Goal: Task Accomplishment & Management: Use online tool/utility

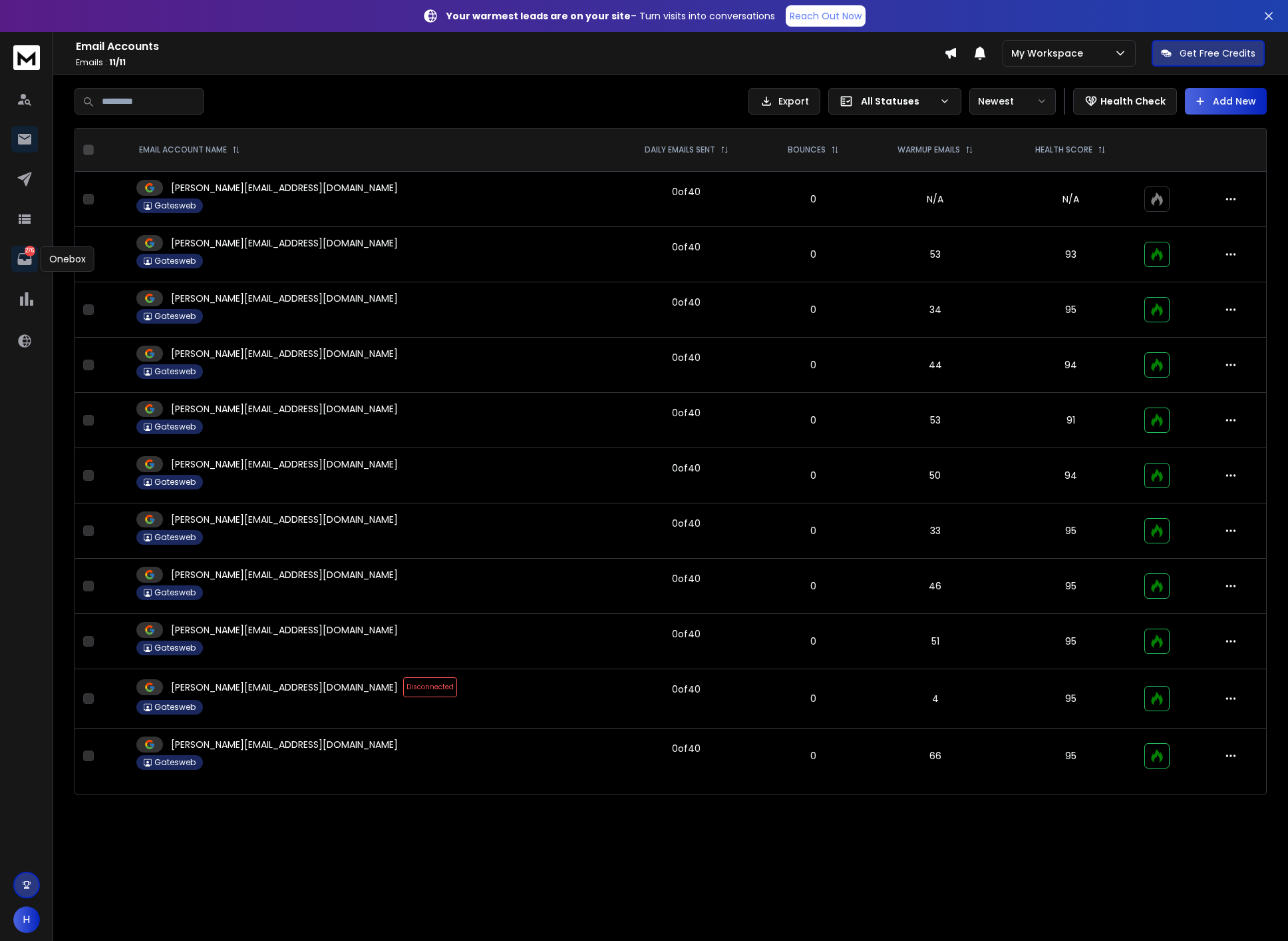
click at [31, 250] on p "276" at bounding box center [29, 251] width 11 height 11
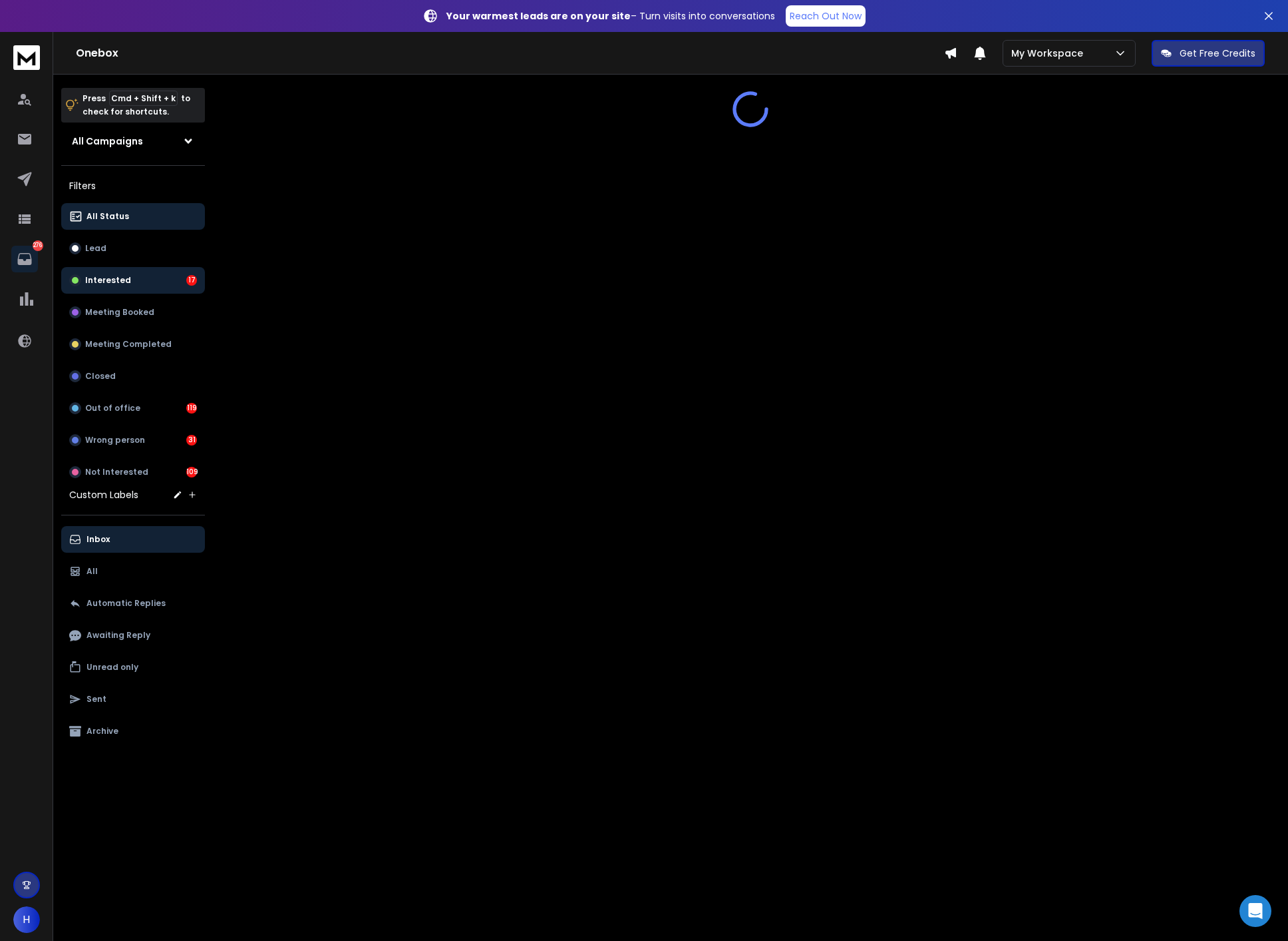
click at [125, 272] on button "Interested 17" at bounding box center [133, 280] width 144 height 27
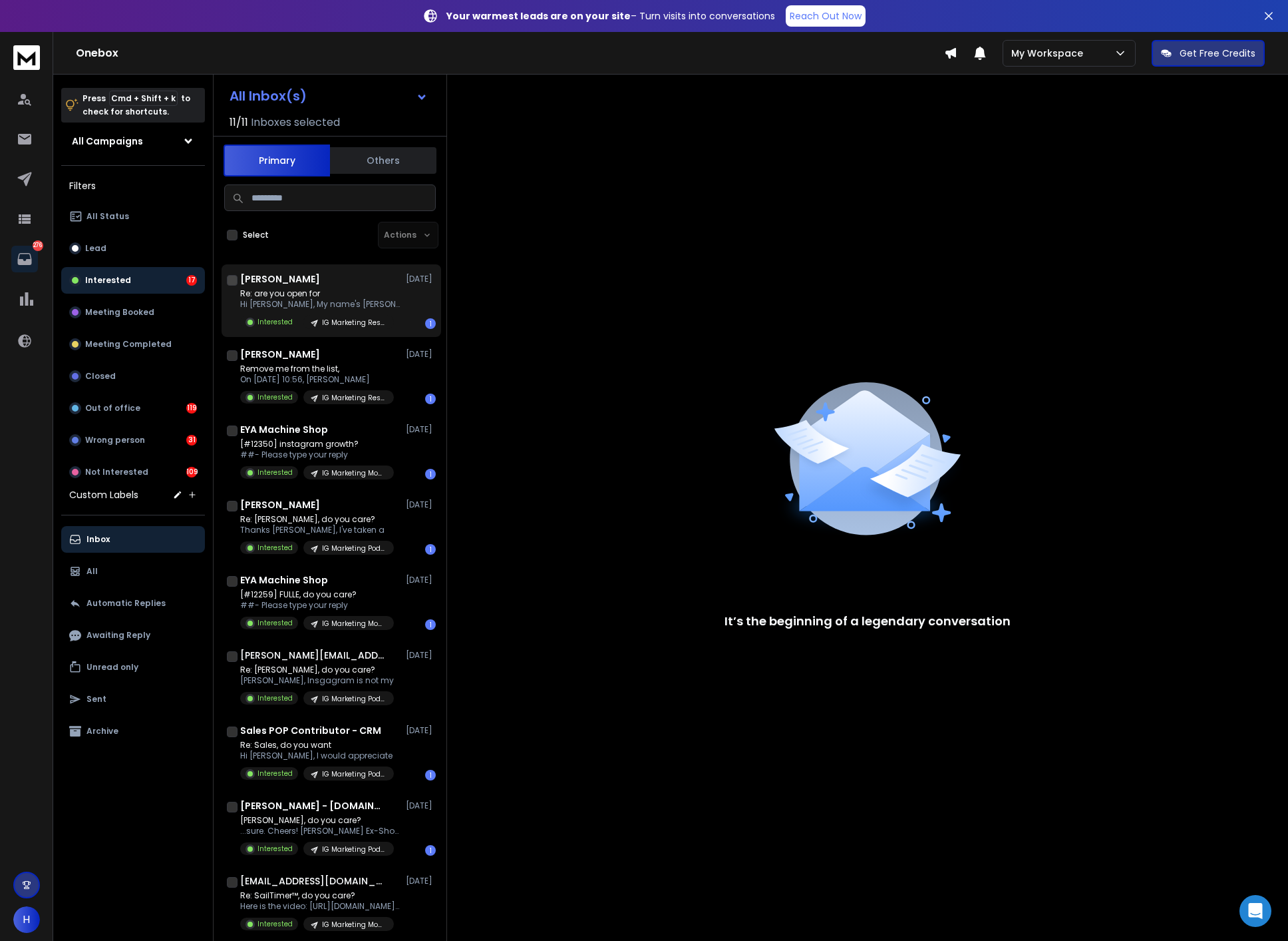
click at [338, 293] on p "Re: are you open for" at bounding box center [321, 293] width 160 height 11
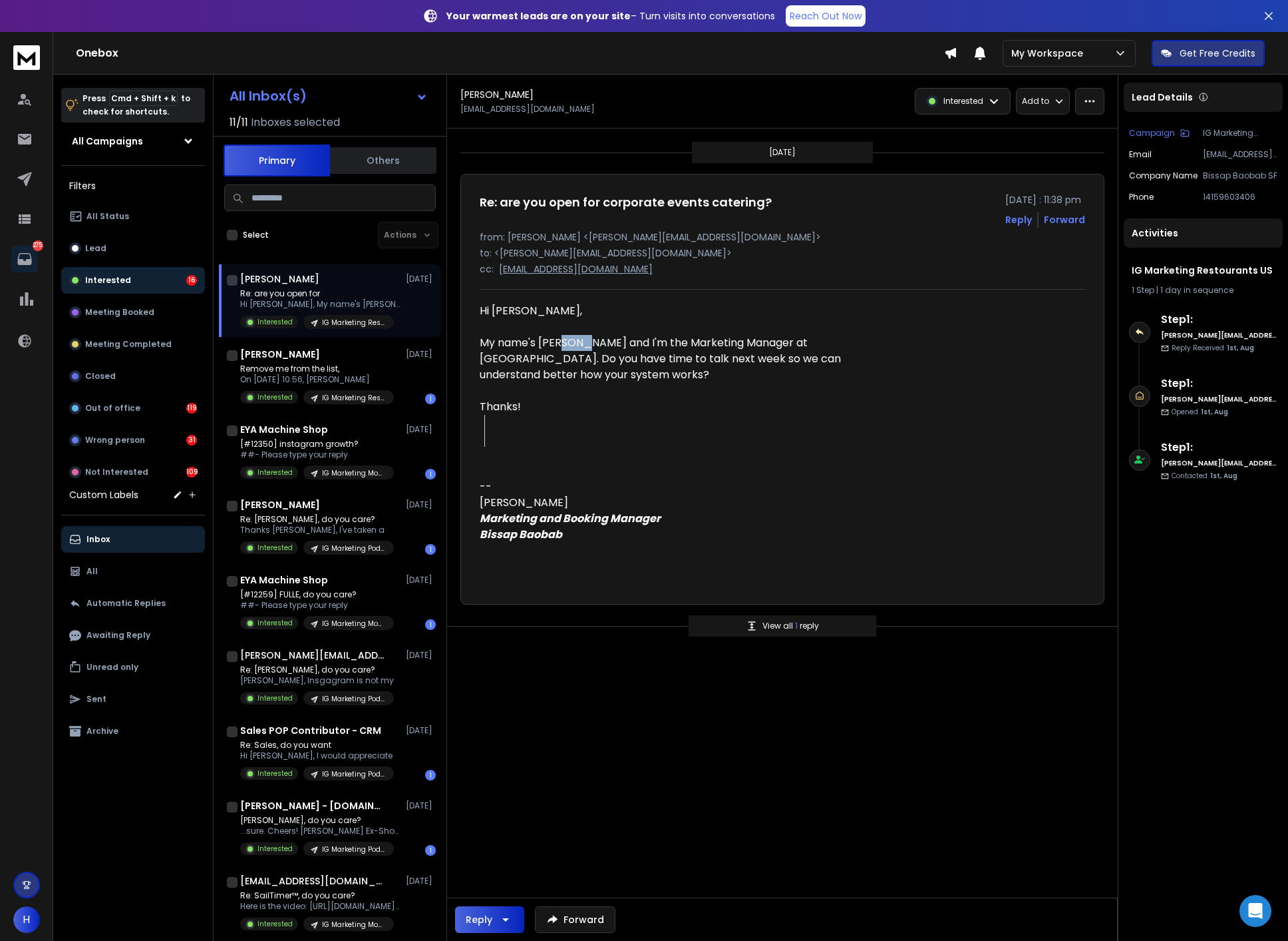
drag, startPoint x: 564, startPoint y: 343, endPoint x: 580, endPoint y: 345, distance: 16.1
click at [580, 345] on div "My name's [PERSON_NAME] and I'm the Marketing Manager at [GEOGRAPHIC_DATA]. Do …" at bounding box center [674, 359] width 389 height 48
click at [580, 346] on div "My name's [PERSON_NAME] and I'm the Marketing Manager at [GEOGRAPHIC_DATA]. Do …" at bounding box center [674, 359] width 389 height 48
click at [318, 364] on p "Remove me from the list," at bounding box center [317, 369] width 154 height 11
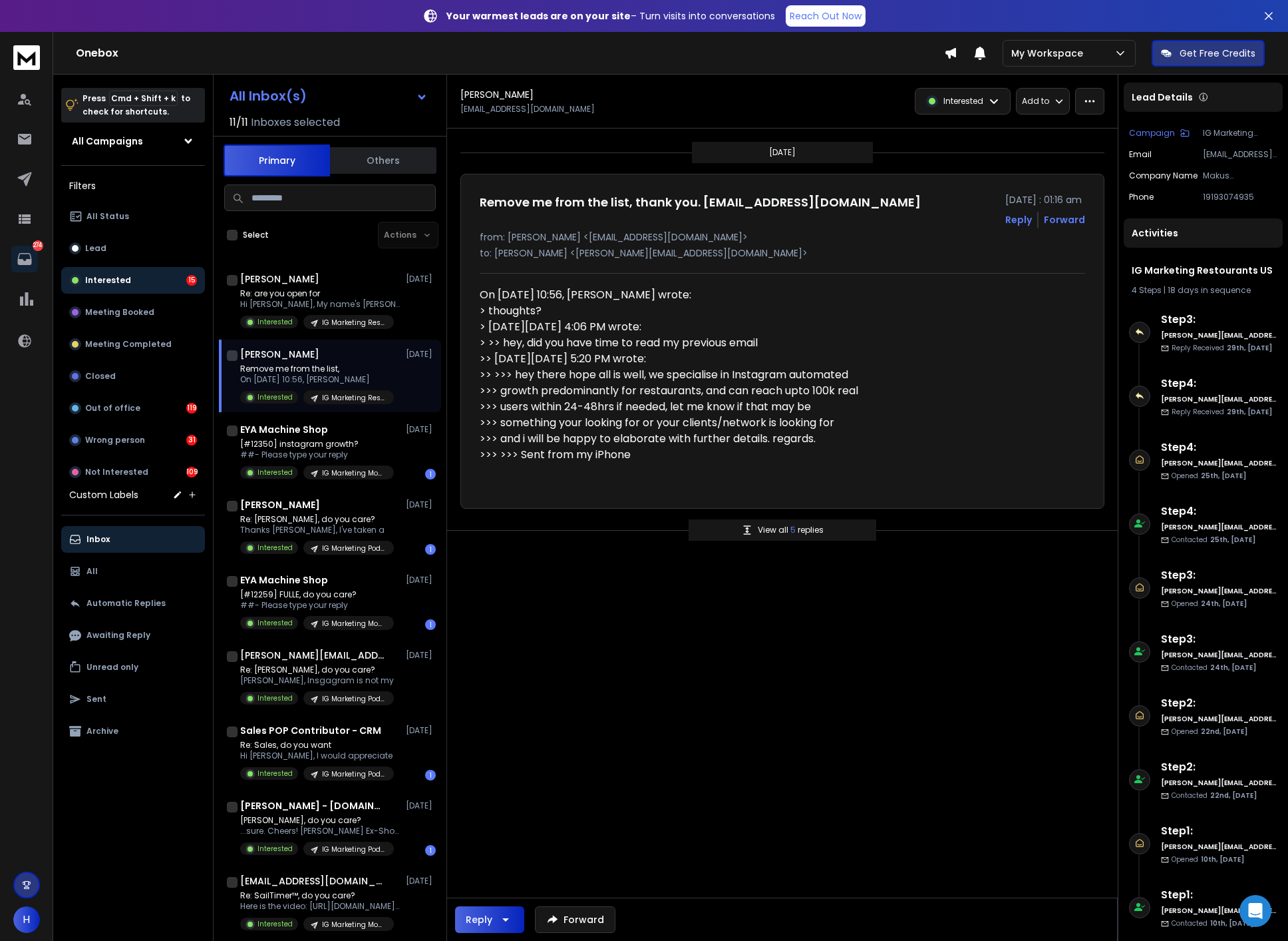
click at [1007, 105] on div "Interested" at bounding box center [962, 101] width 94 height 25
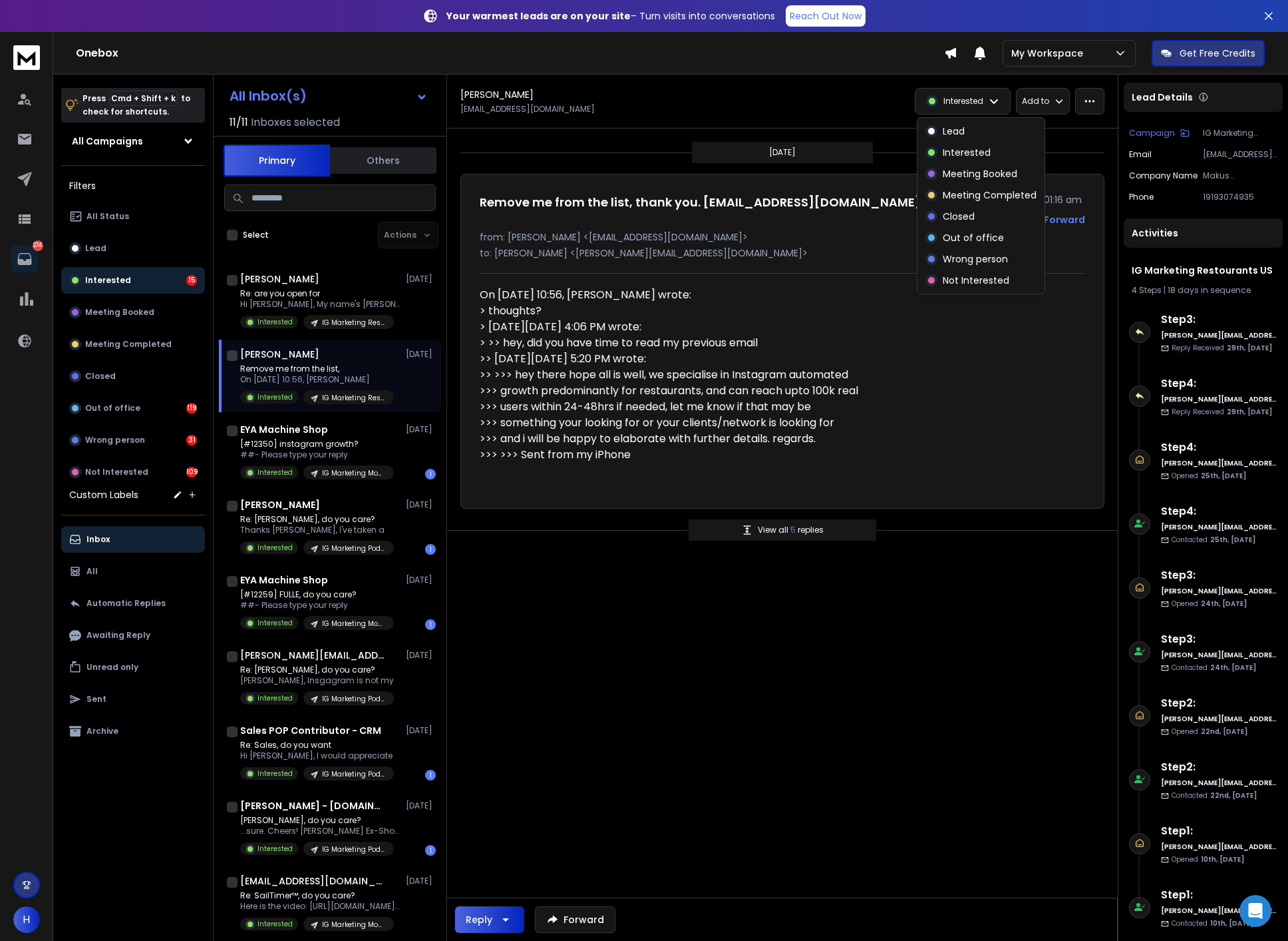
click at [1091, 94] on button "button" at bounding box center [1089, 101] width 29 height 27
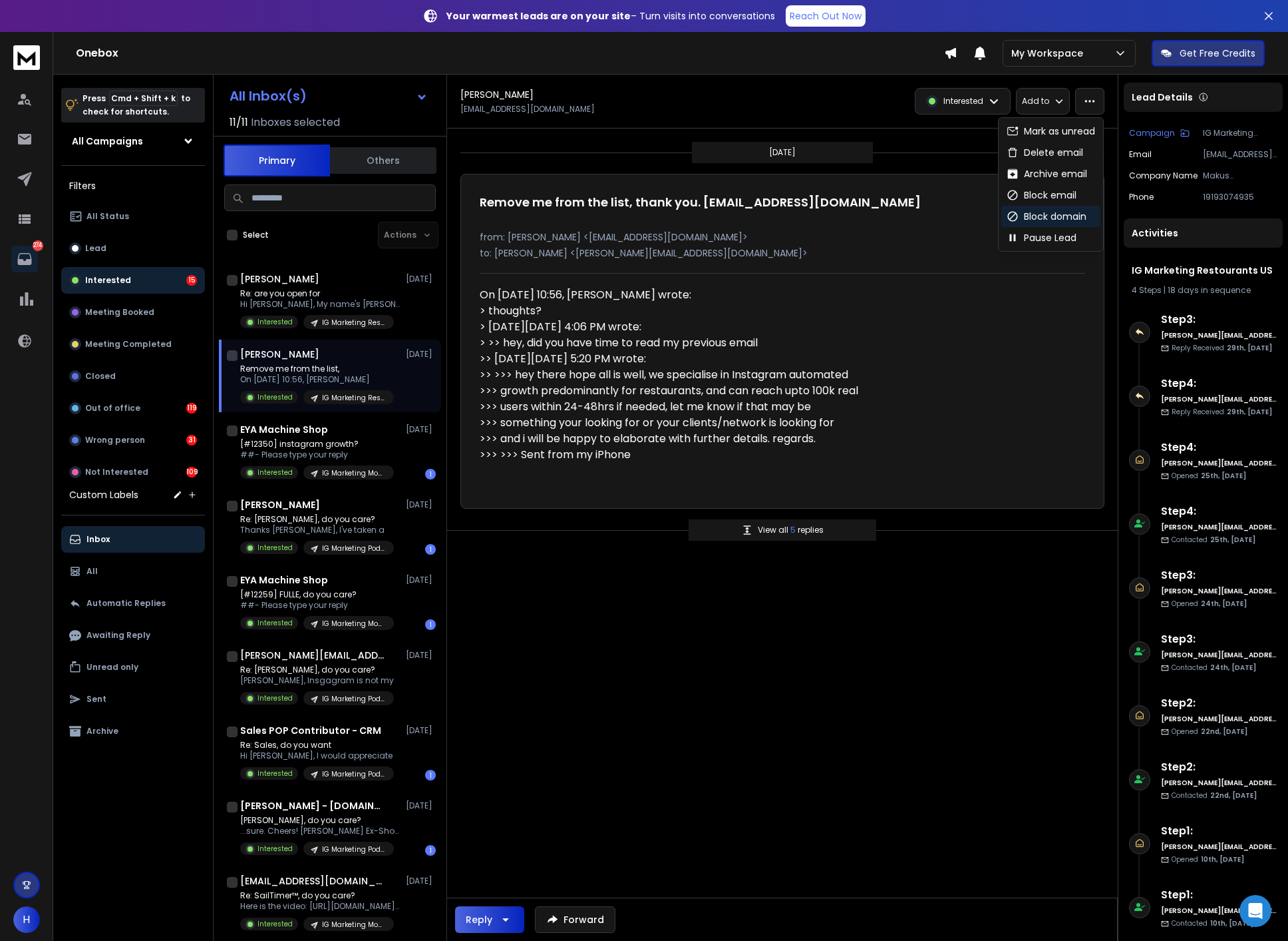
click at [1052, 217] on div "Block domain" at bounding box center [1047, 216] width 80 height 13
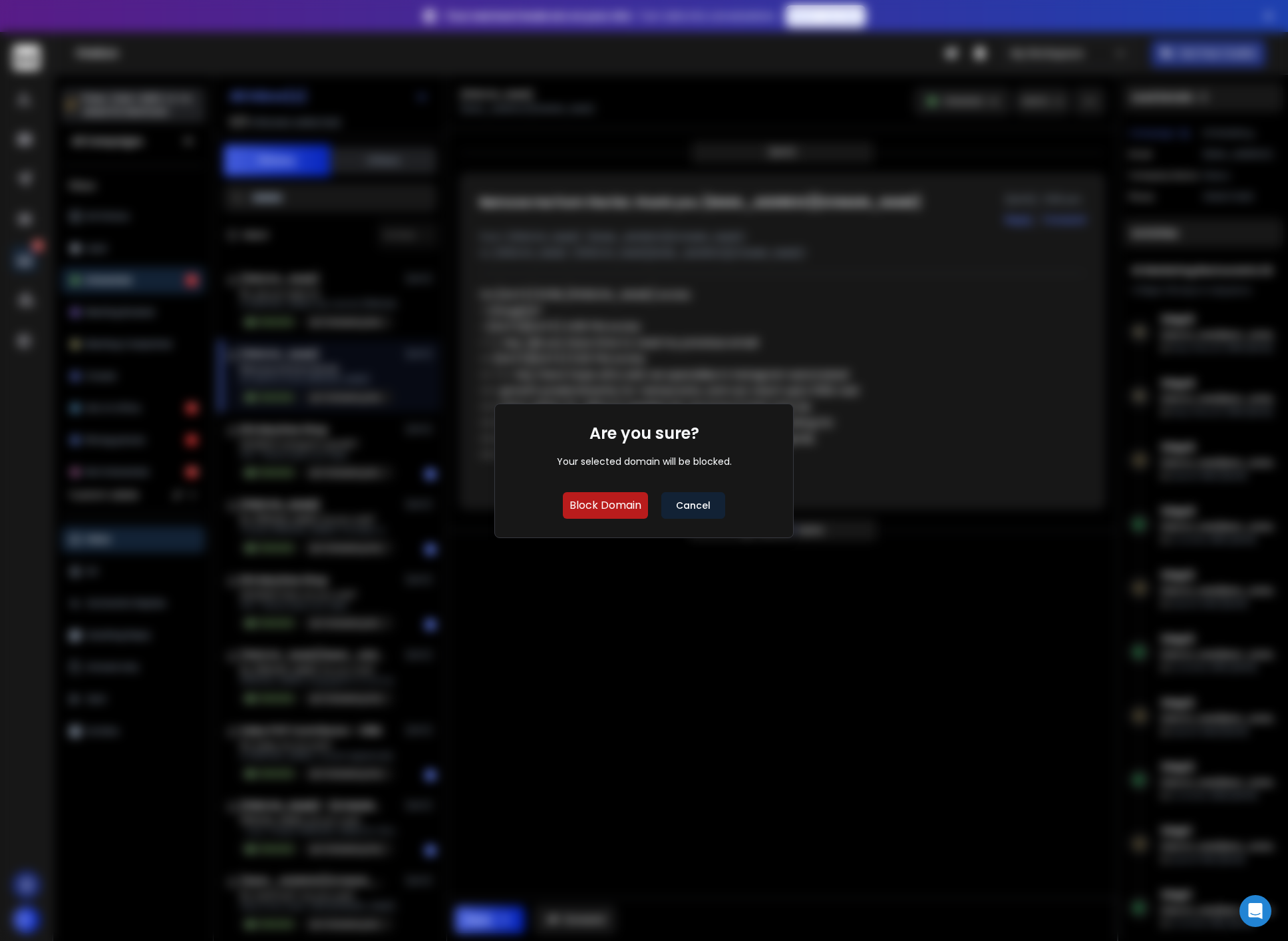
click at [597, 493] on button "Block Domain" at bounding box center [605, 506] width 85 height 27
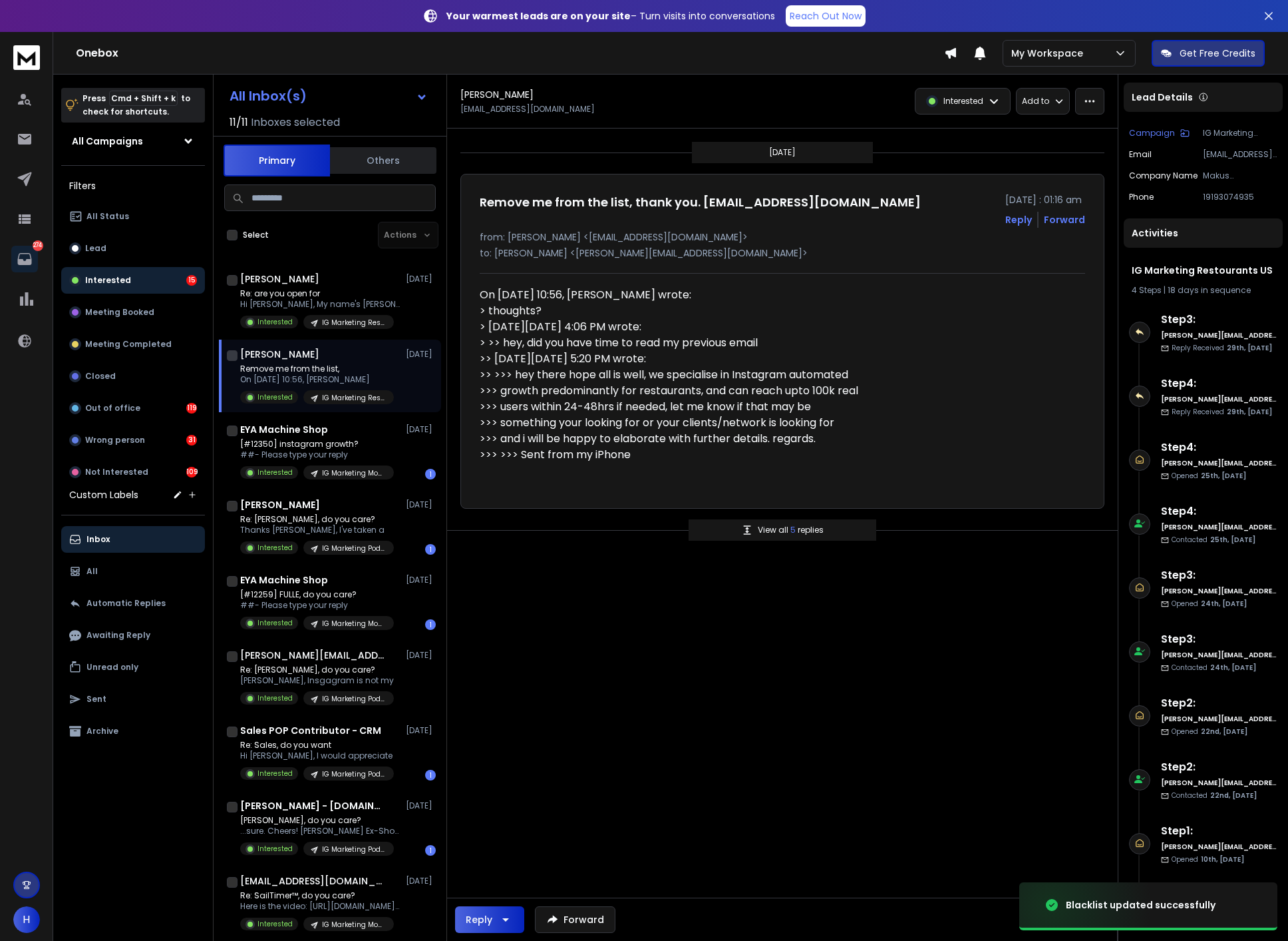
click at [961, 97] on p "Interested" at bounding box center [963, 101] width 40 height 11
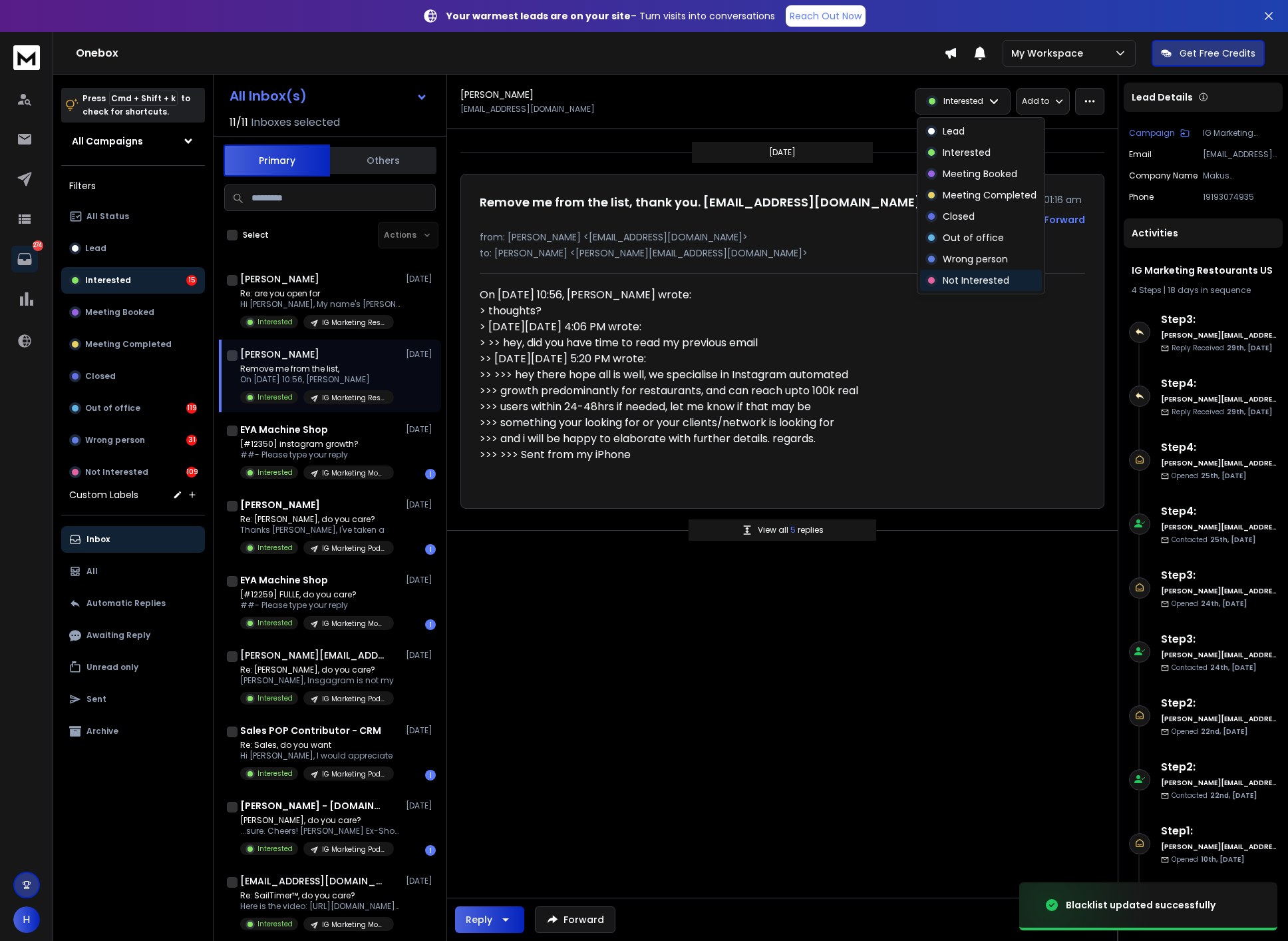
click at [973, 283] on p "Not Interested" at bounding box center [976, 280] width 66 height 13
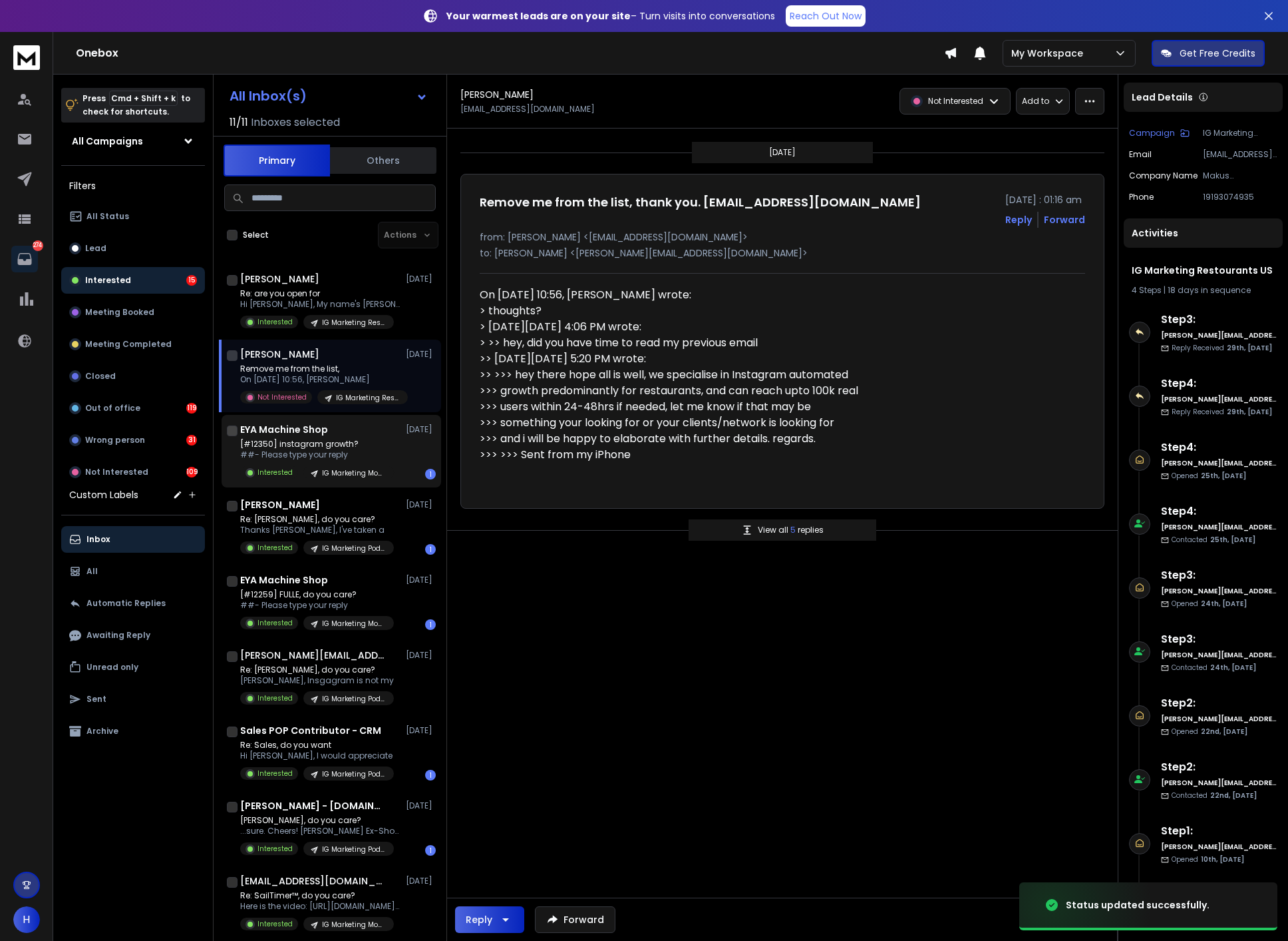
click at [374, 439] on p "[#12350] instagram growth?" at bounding box center [317, 444] width 154 height 11
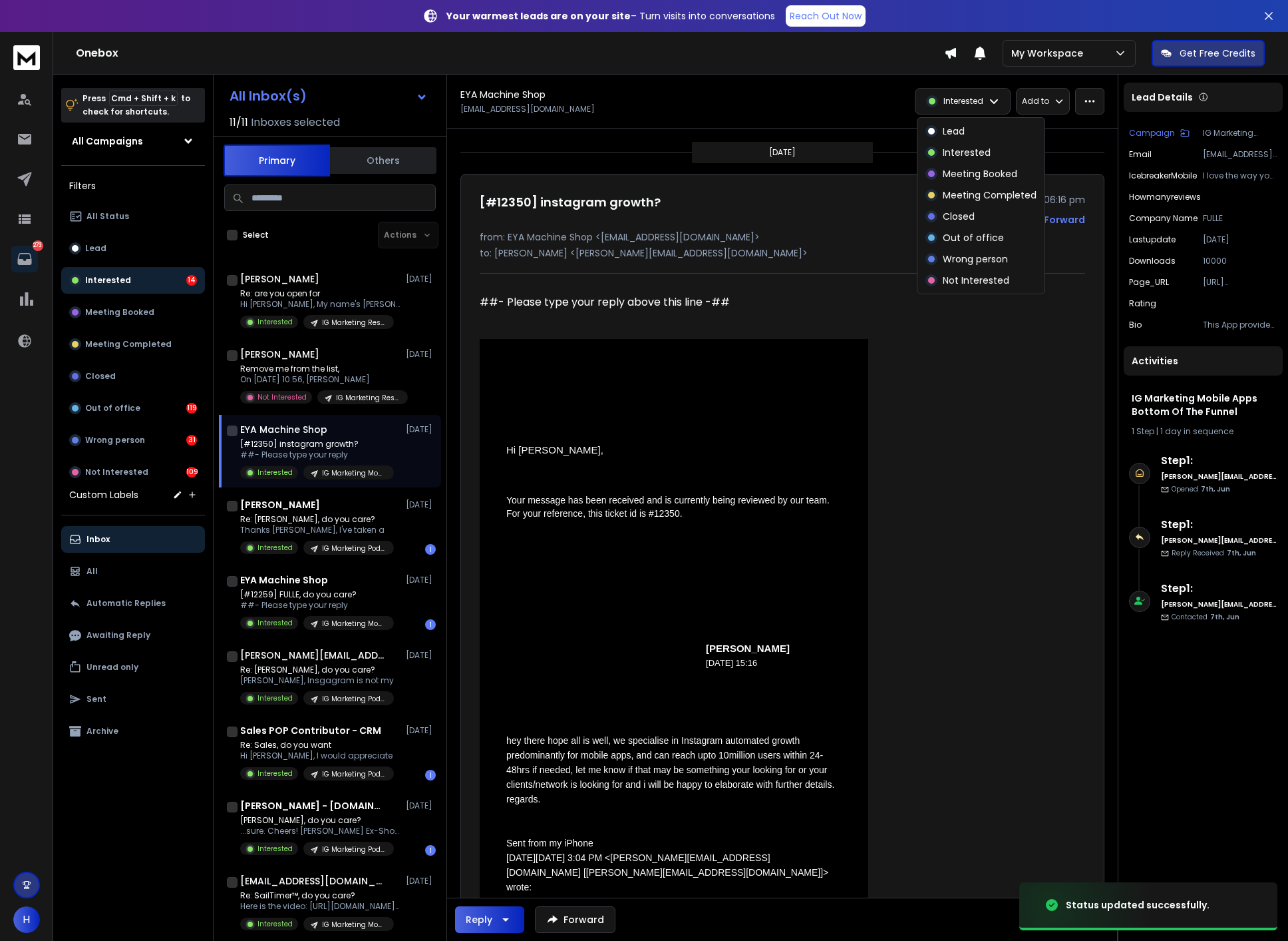
click at [985, 96] on div "Interested" at bounding box center [962, 101] width 94 height 25
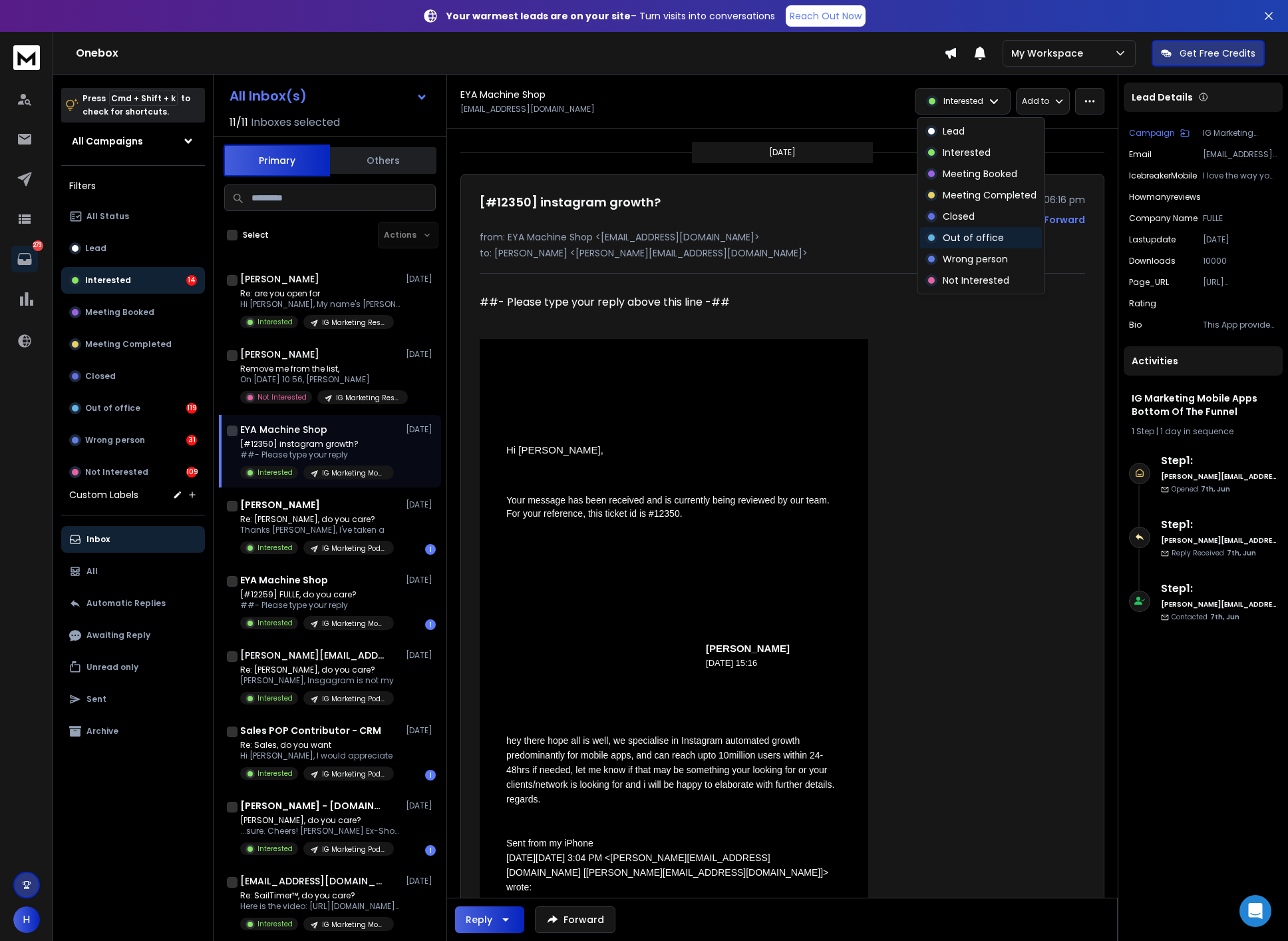
click at [976, 234] on p "Out of office" at bounding box center [973, 237] width 61 height 13
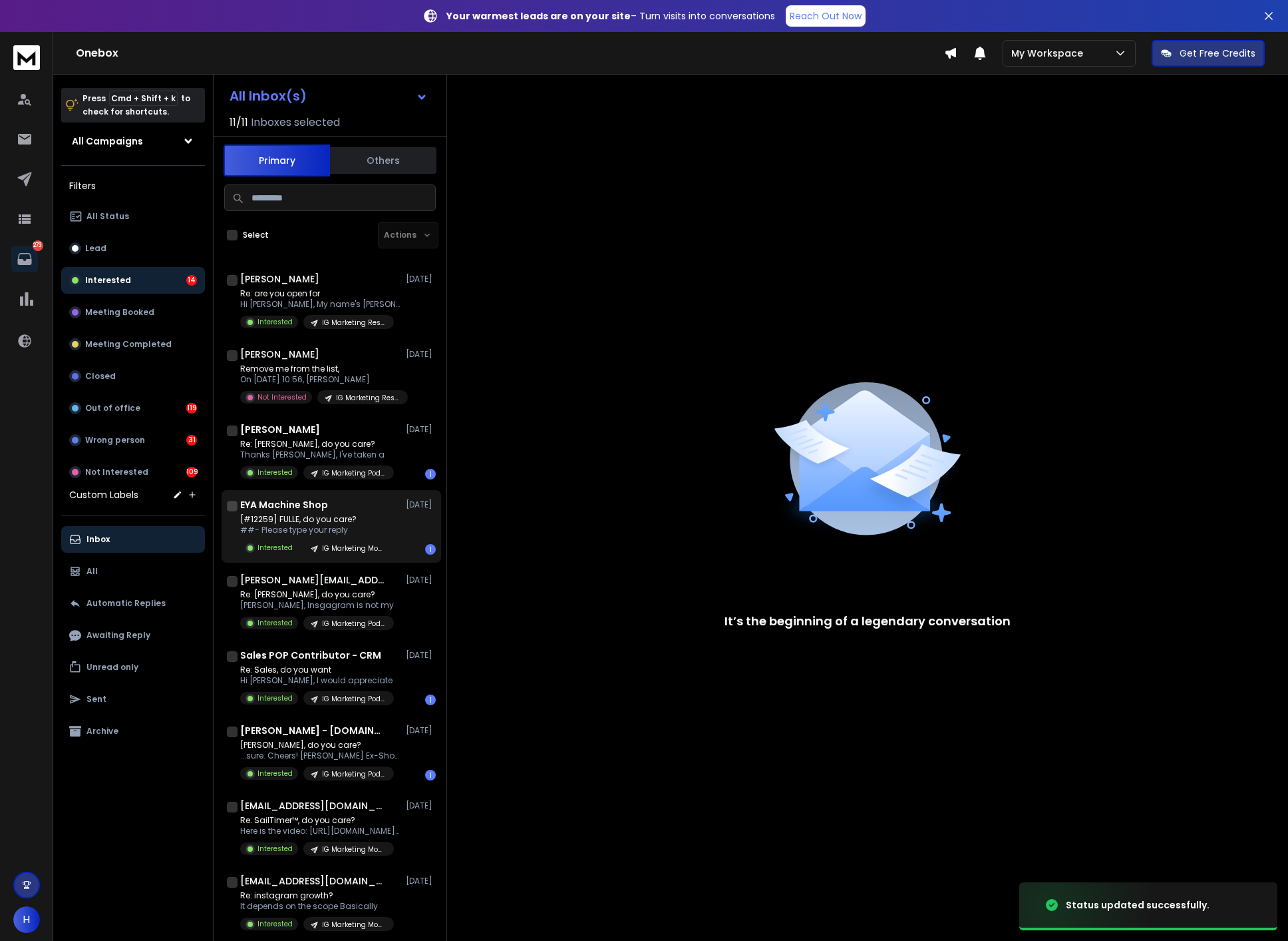
click at [361, 505] on div "EYA Machine Shop [DATE]" at bounding box center [338, 505] width 196 height 13
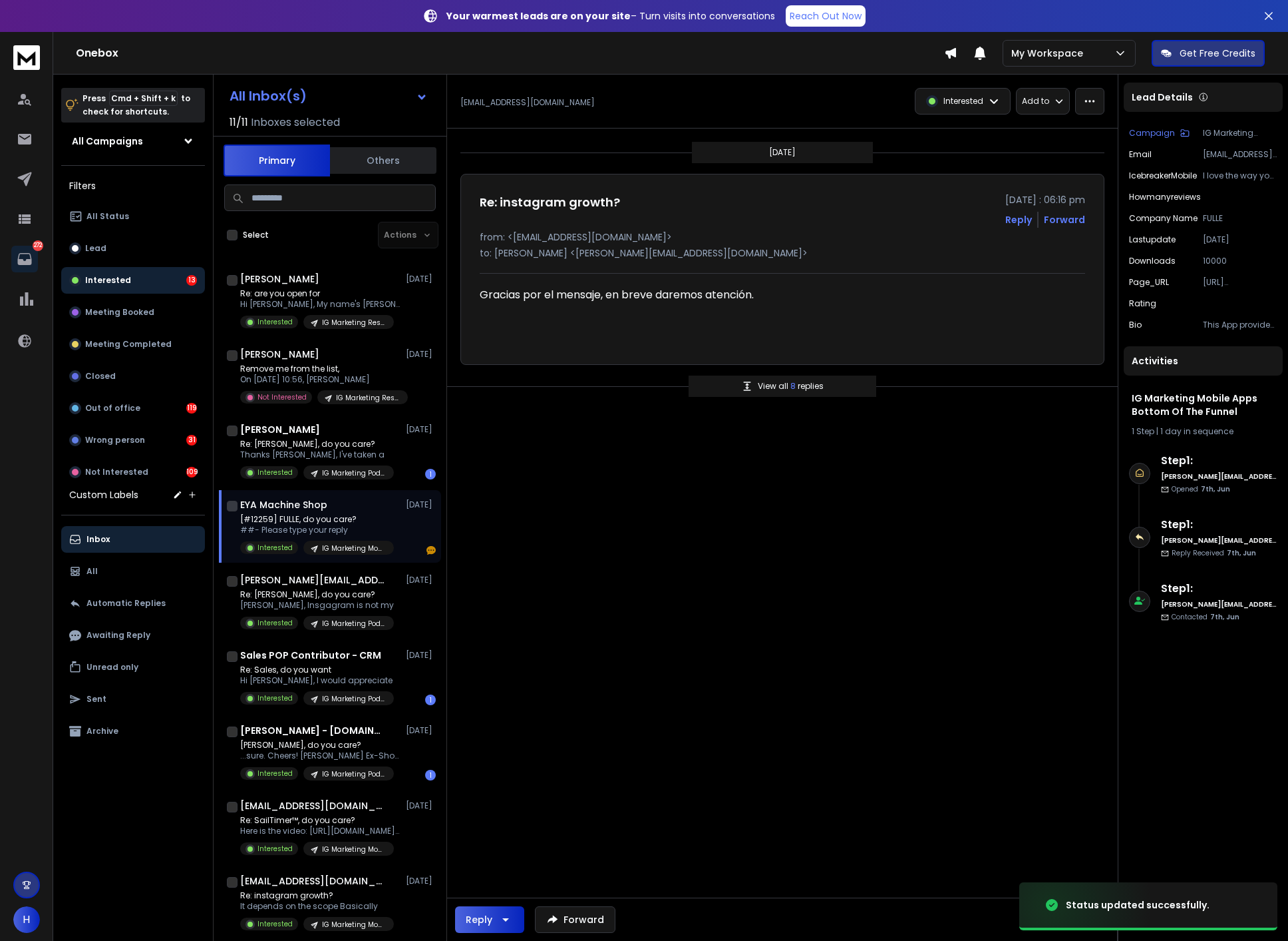
click at [982, 102] on p "Interested" at bounding box center [963, 101] width 40 height 11
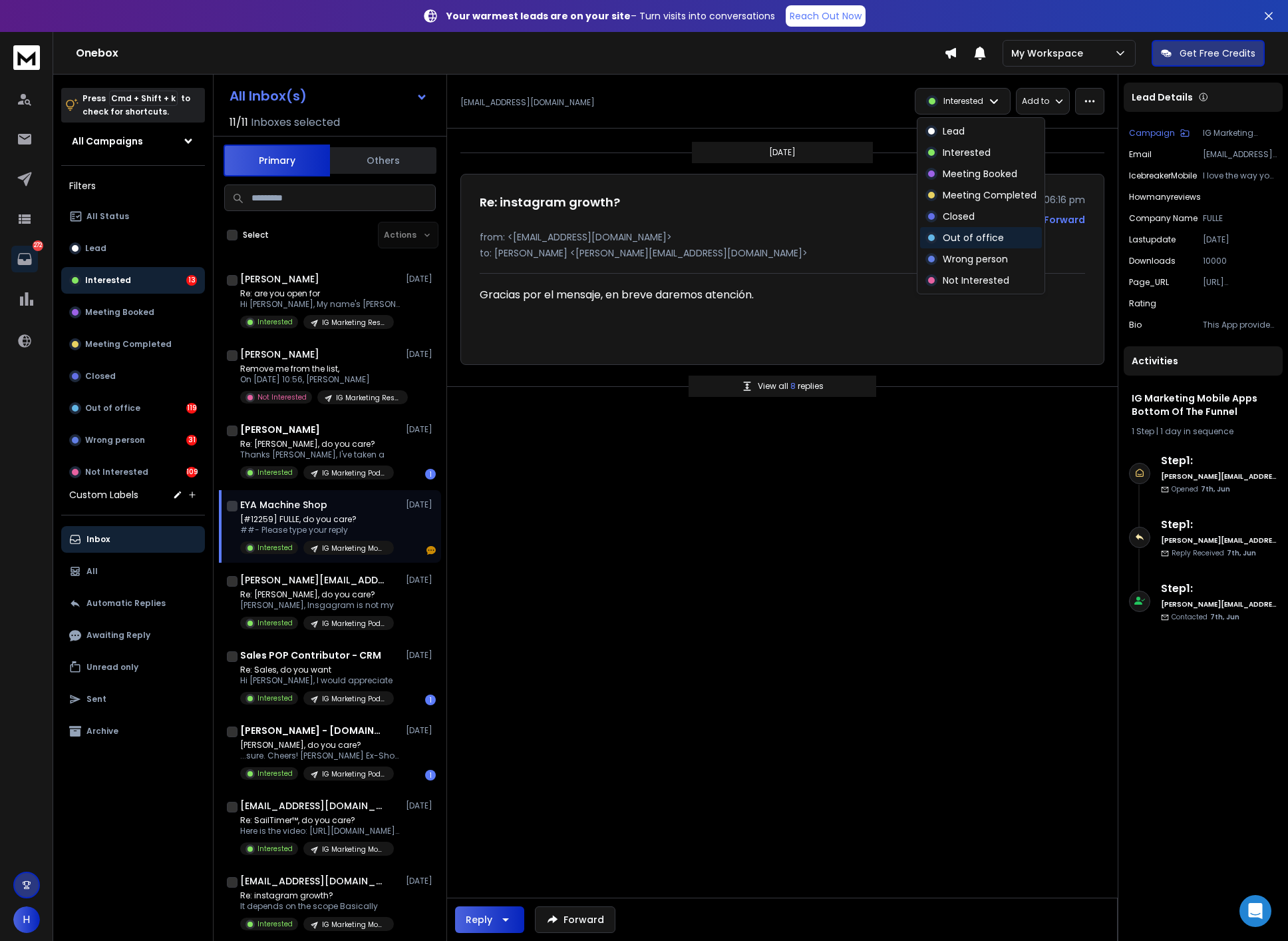
click at [966, 245] on div "Out of office" at bounding box center [981, 237] width 122 height 21
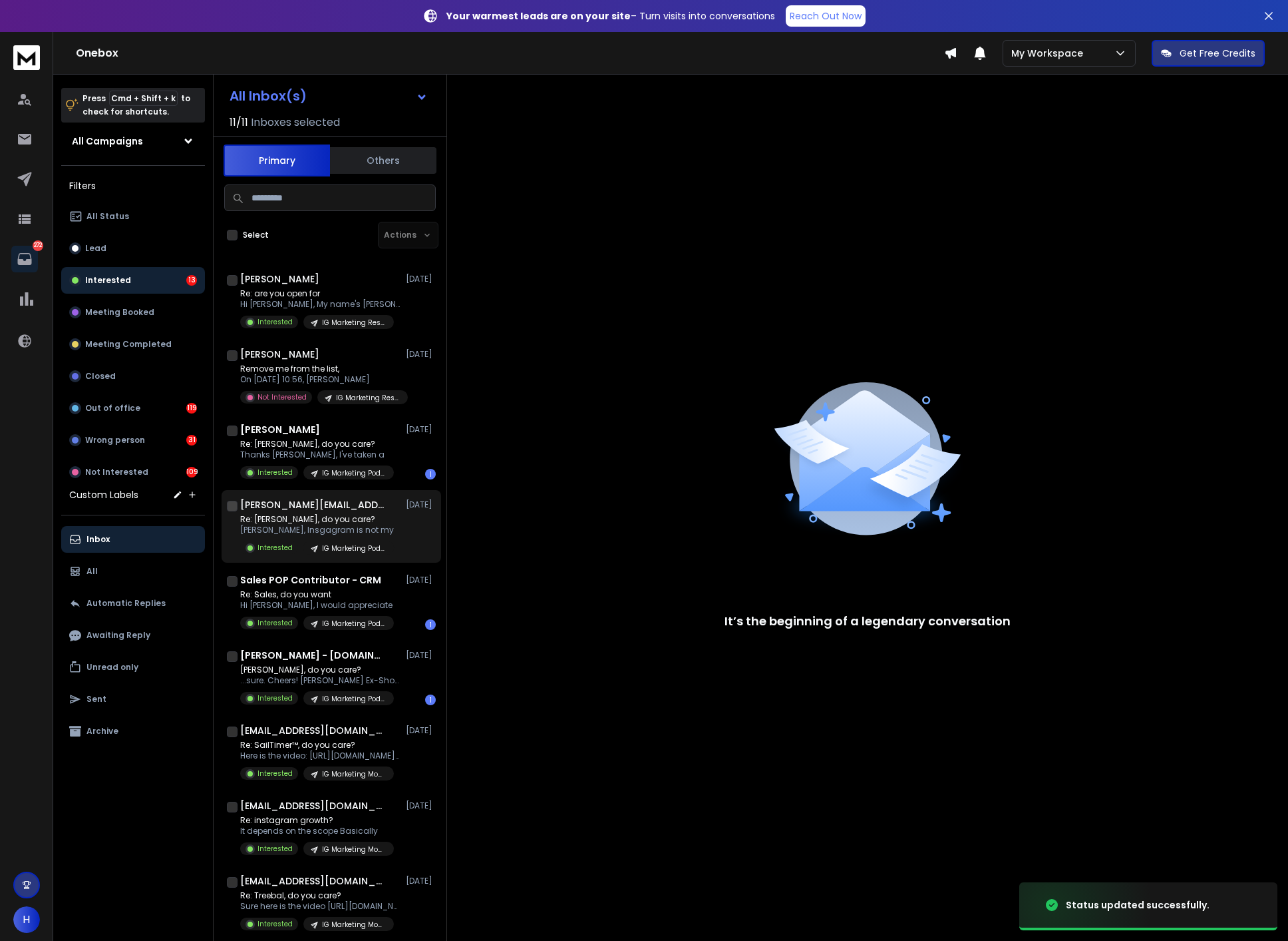
click at [379, 519] on p "Re: [PERSON_NAME], do you care?" at bounding box center [317, 519] width 154 height 11
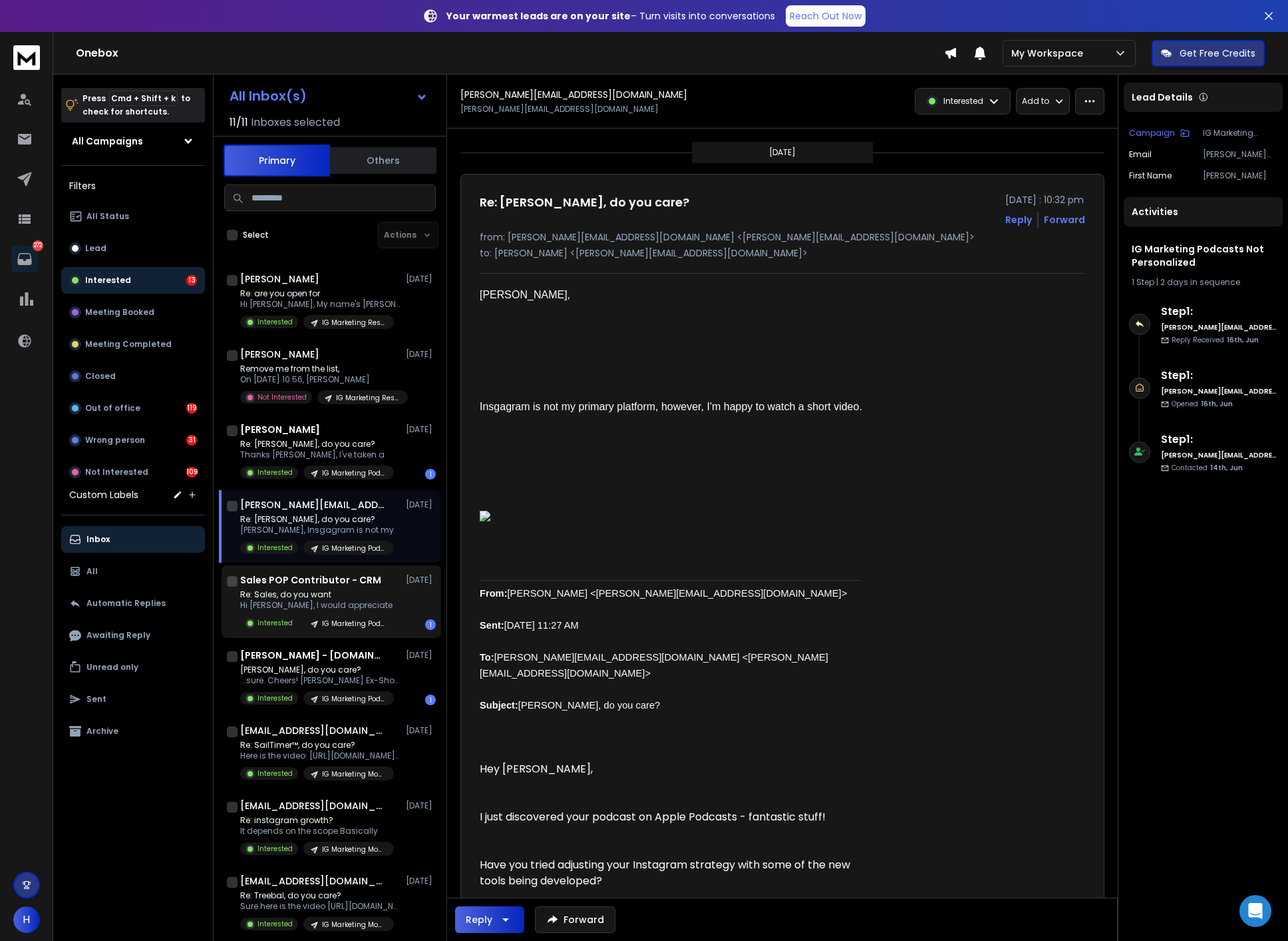
click at [318, 594] on p "Re: Sales, do you want" at bounding box center [317, 594] width 154 height 11
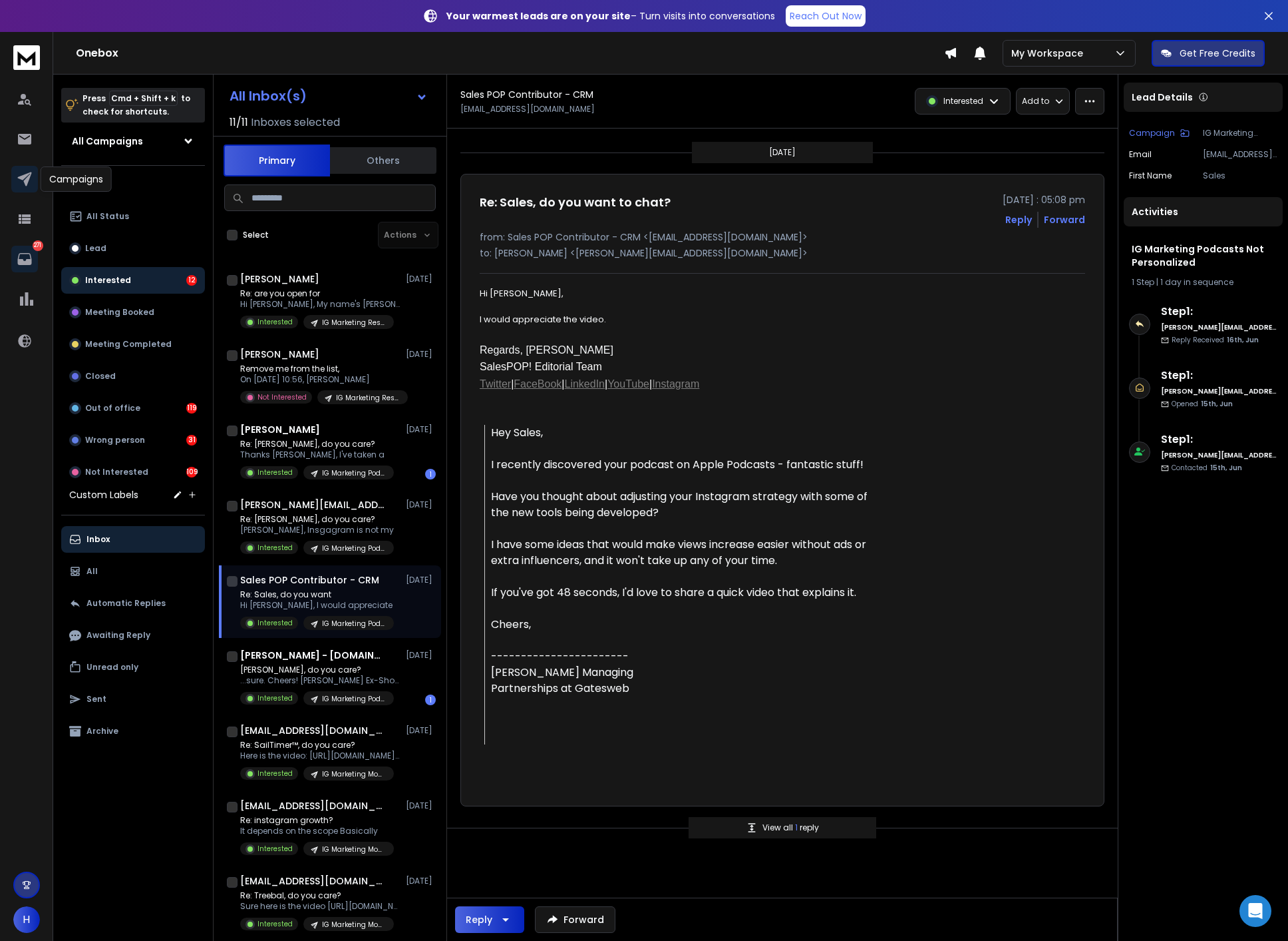
click at [26, 183] on icon at bounding box center [24, 178] width 14 height 14
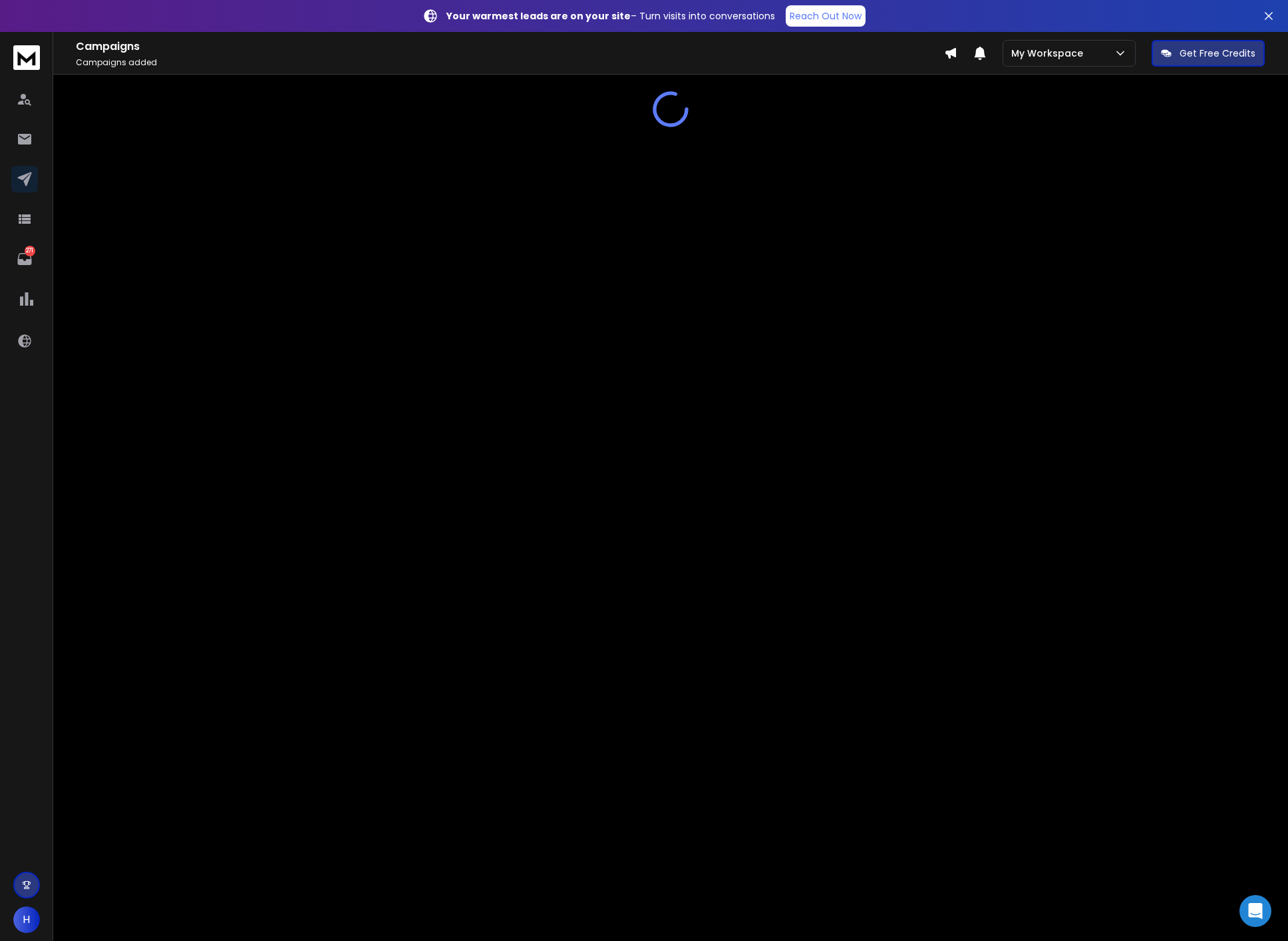
click at [537, 669] on div "Your warmest leads are on your site – Turn visits into conversations Reach Out …" at bounding box center [644, 470] width 1288 height 941
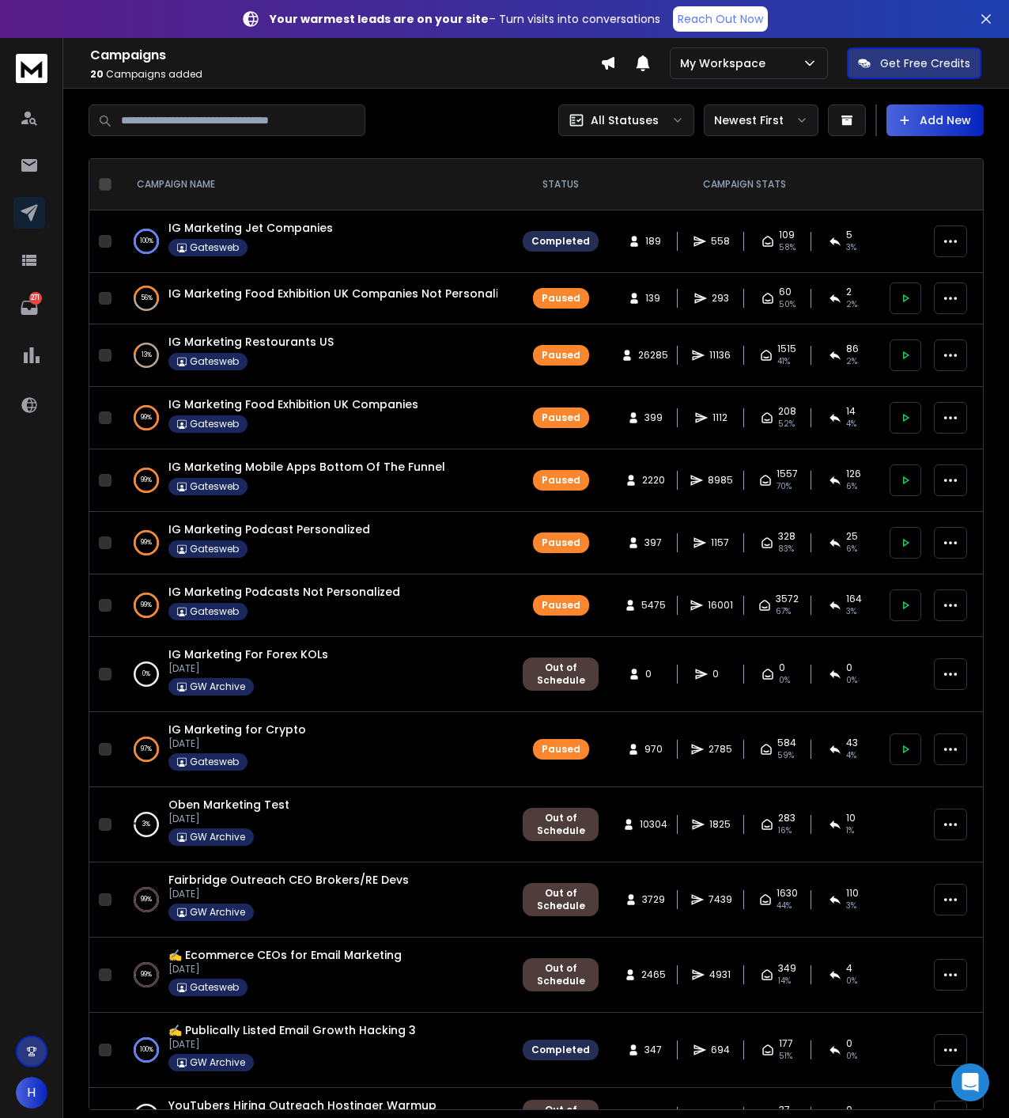
click at [340, 464] on span "IG Marketing Mobile Apps Bottom Of The Funnel" at bounding box center [306, 467] width 277 height 16
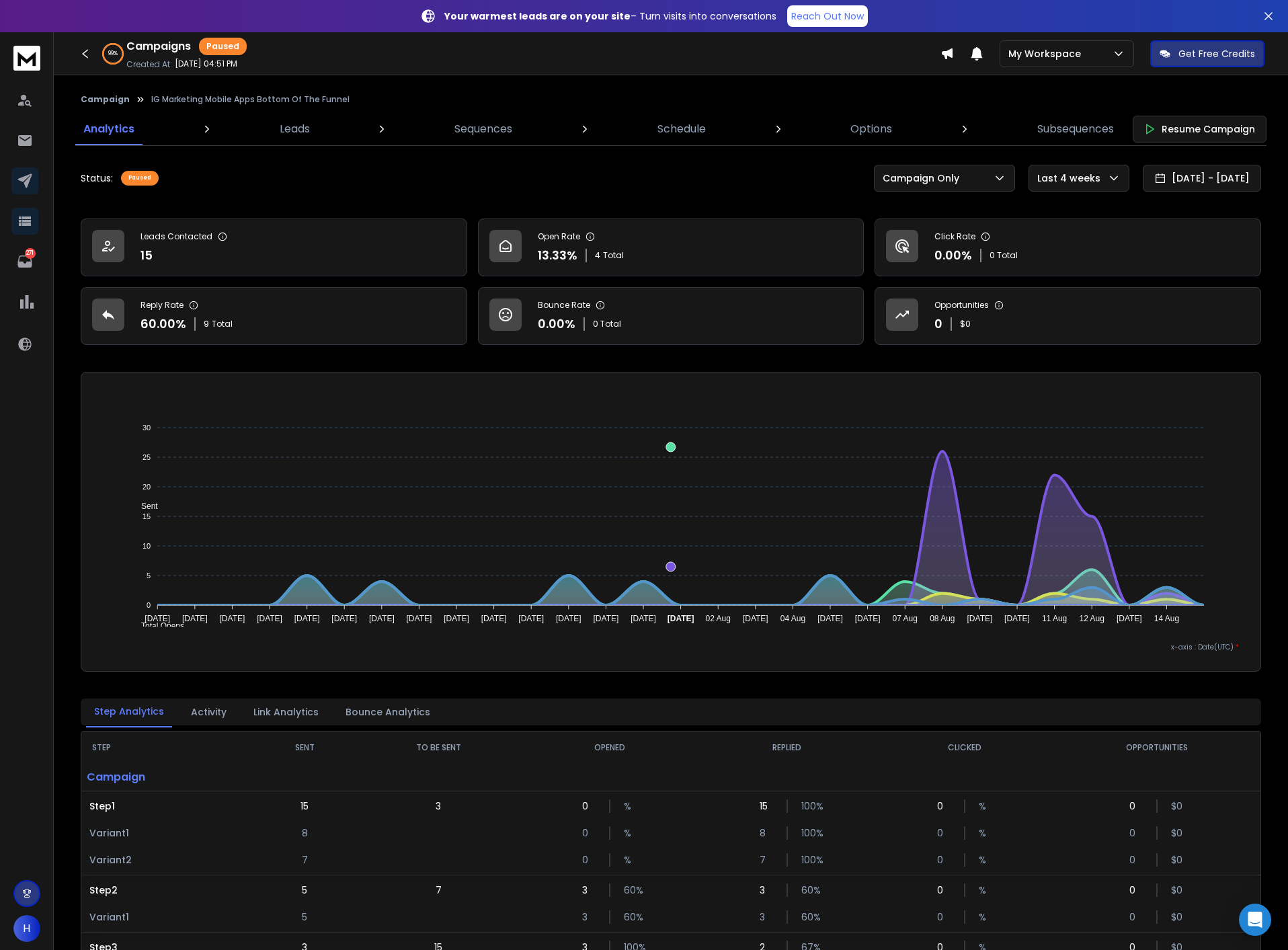
click at [27, 218] on icon at bounding box center [25, 221] width 16 height 16
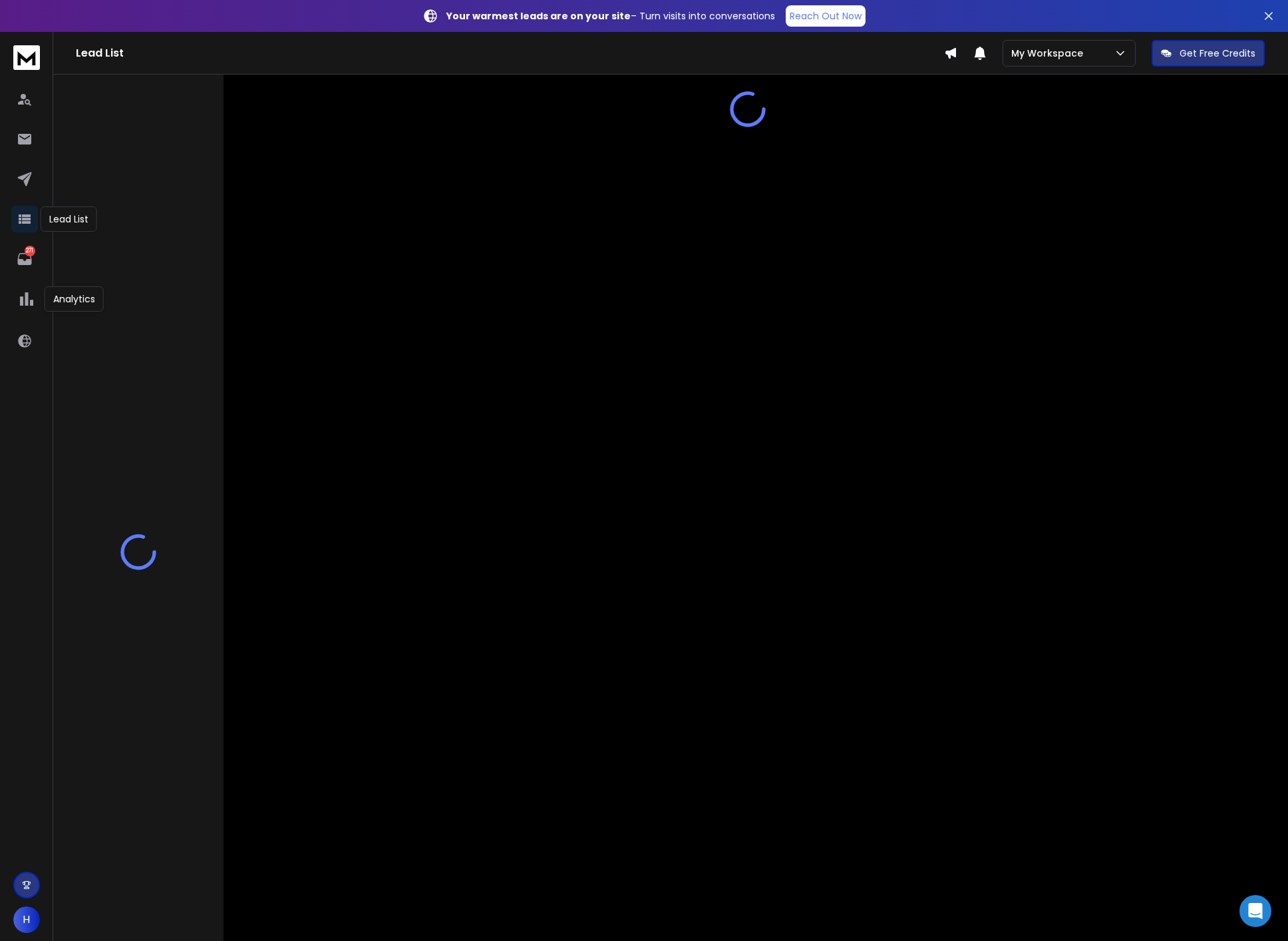
click at [33, 299] on icon at bounding box center [27, 299] width 20 height 20
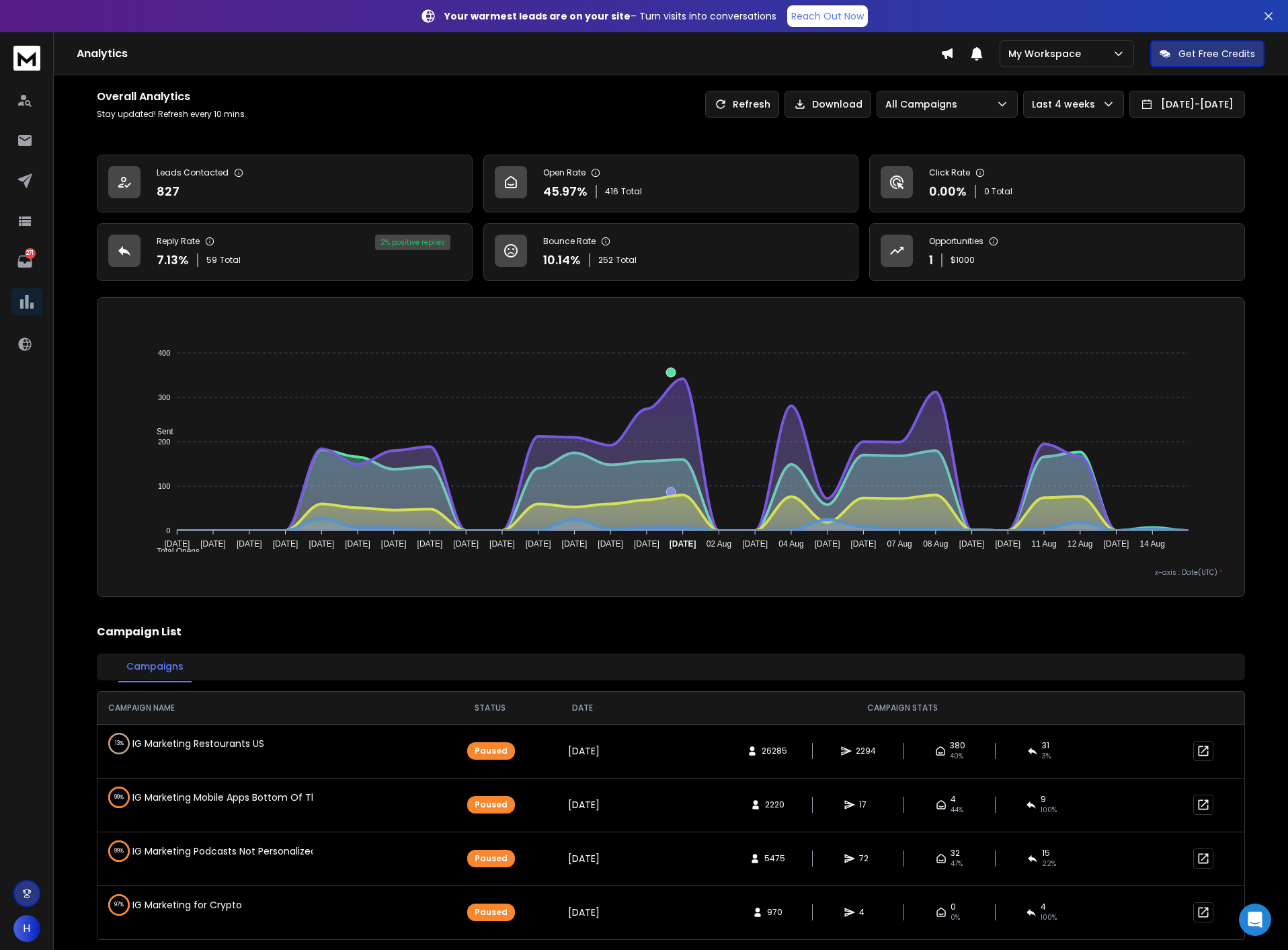
scroll to position [2, 0]
